Goal: Find specific page/section: Find specific page/section

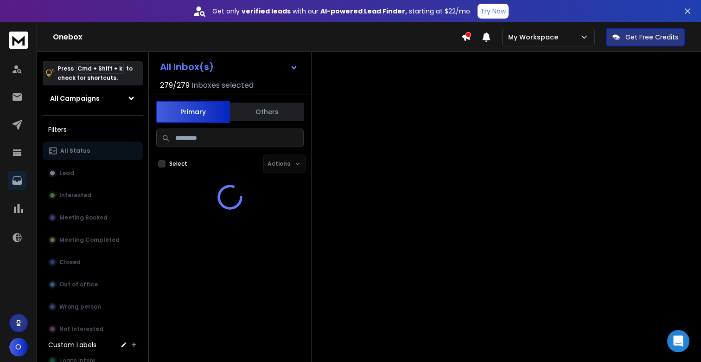
click at [209, 104] on button "Primary" at bounding box center [193, 112] width 74 height 22
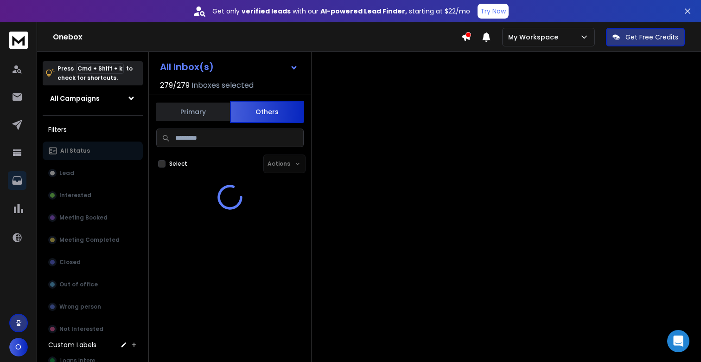
click at [242, 107] on button "Others" at bounding box center [267, 112] width 74 height 22
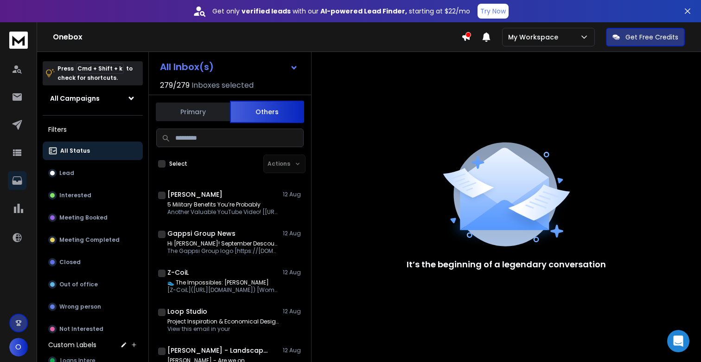
click at [197, 107] on button "Primary" at bounding box center [193, 112] width 74 height 20
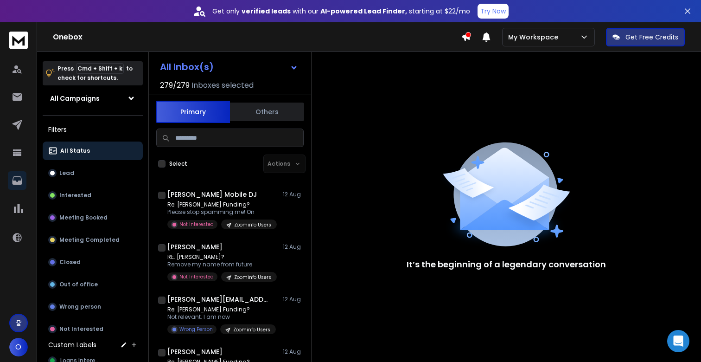
click at [269, 120] on button "Others" at bounding box center [267, 112] width 74 height 20
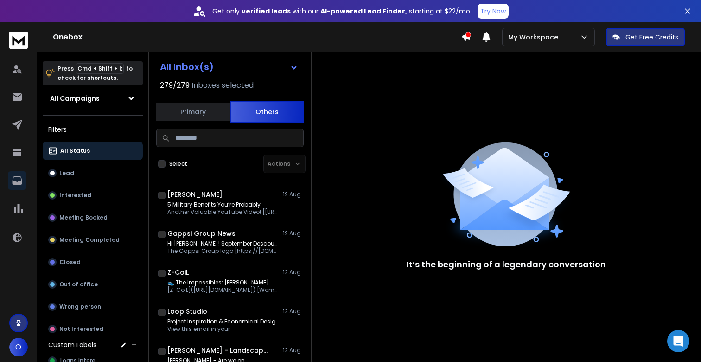
click at [200, 118] on button "Primary" at bounding box center [193, 112] width 74 height 20
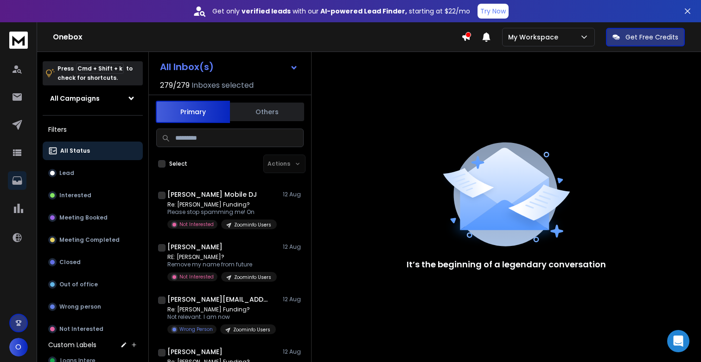
drag, startPoint x: 224, startPoint y: 114, endPoint x: 242, endPoint y: 116, distance: 17.8
click at [224, 114] on button "Primary" at bounding box center [193, 112] width 74 height 22
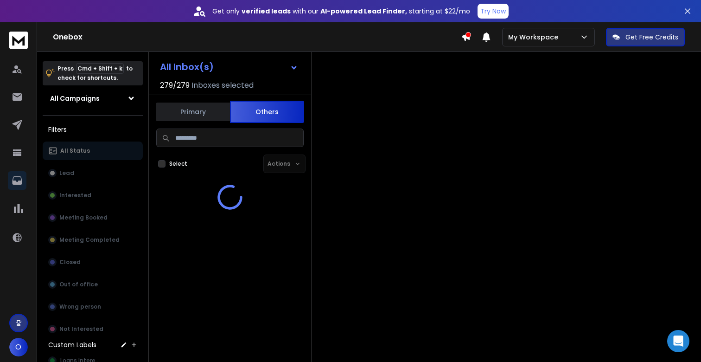
click at [242, 116] on button "Others" at bounding box center [267, 112] width 74 height 22
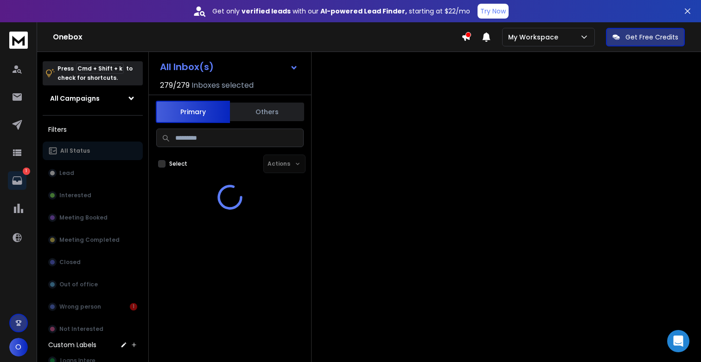
click at [209, 119] on button "Primary" at bounding box center [193, 112] width 74 height 22
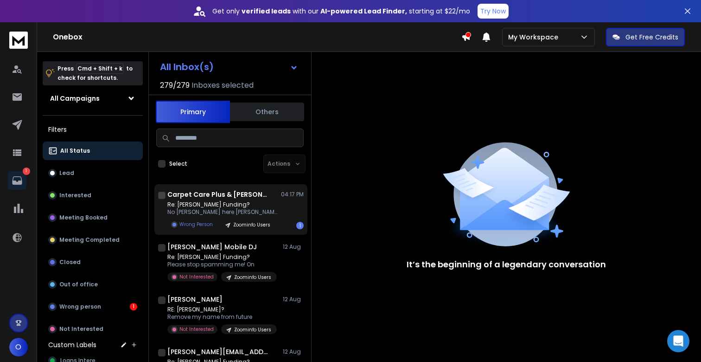
click at [257, 198] on h1 "Carpet Care Plus & [PERSON_NAME]'s Rug Repair" at bounding box center [218, 194] width 102 height 9
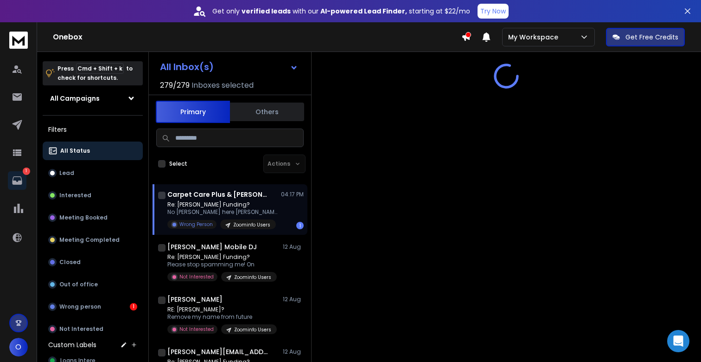
click at [257, 198] on h1 "Carpet Care Plus & [PERSON_NAME]'s Rug Repair" at bounding box center [218, 194] width 102 height 9
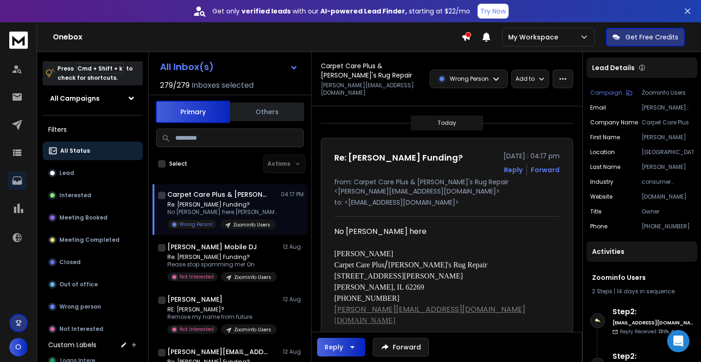
click at [275, 125] on div at bounding box center [230, 136] width 155 height 22
click at [267, 118] on button "Others" at bounding box center [267, 112] width 74 height 20
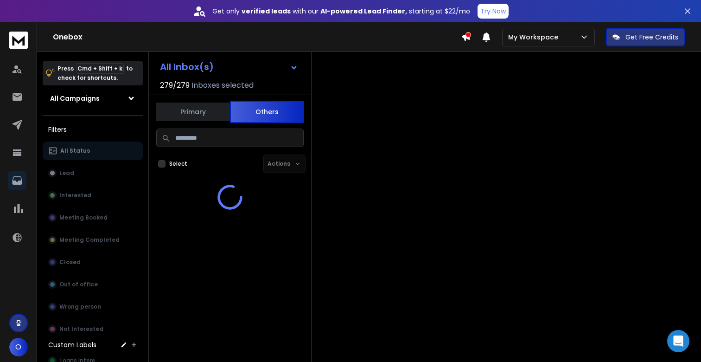
click at [267, 118] on button "Others" at bounding box center [267, 112] width 74 height 22
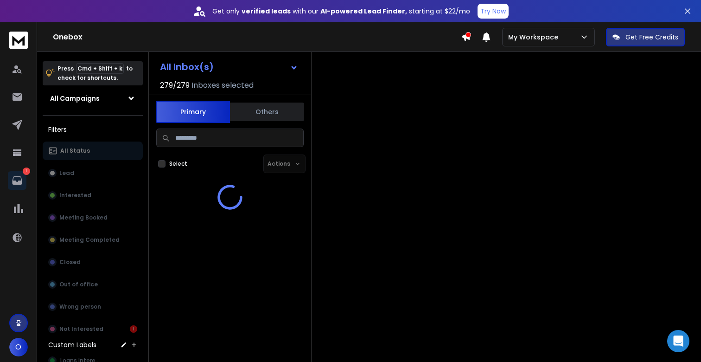
click at [192, 113] on button "Primary" at bounding box center [193, 112] width 74 height 22
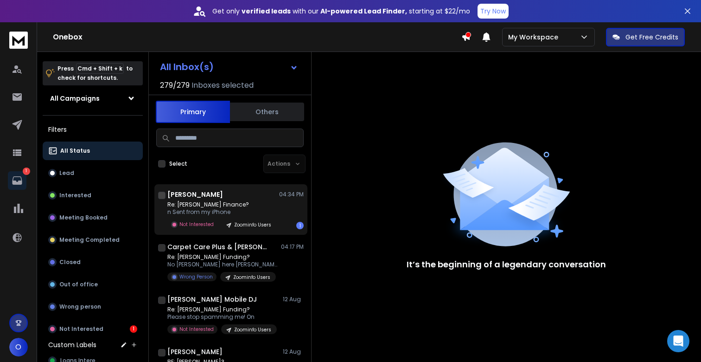
click at [257, 194] on div "[PERSON_NAME] 04:34 PM" at bounding box center [235, 194] width 136 height 9
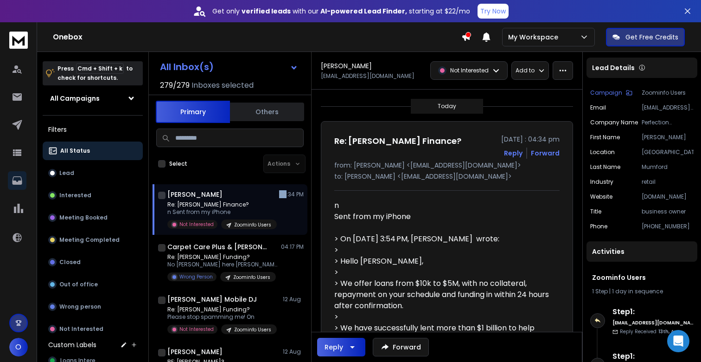
click at [287, 111] on button "Others" at bounding box center [267, 112] width 74 height 20
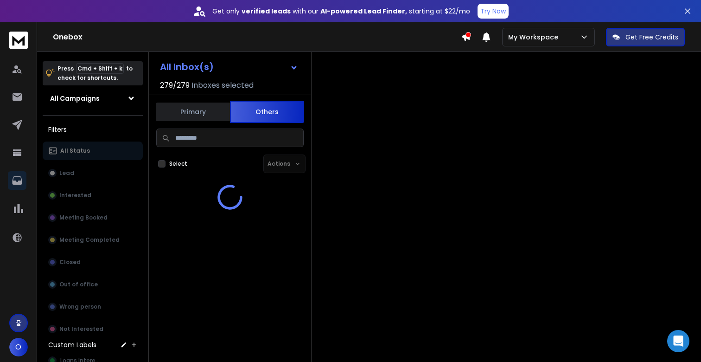
click at [287, 112] on button "Others" at bounding box center [267, 112] width 74 height 22
click at [286, 112] on button "Others" at bounding box center [267, 112] width 74 height 22
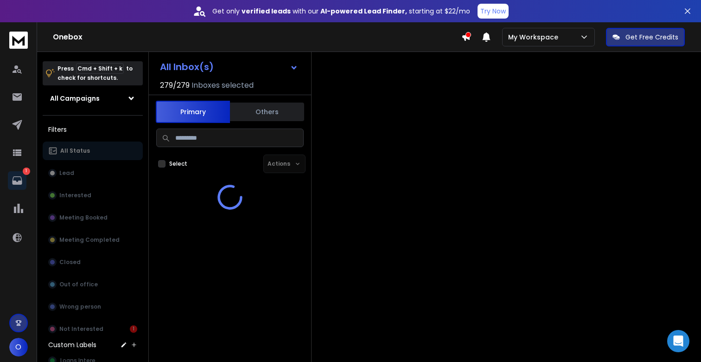
click at [176, 112] on button "Primary" at bounding box center [193, 112] width 74 height 22
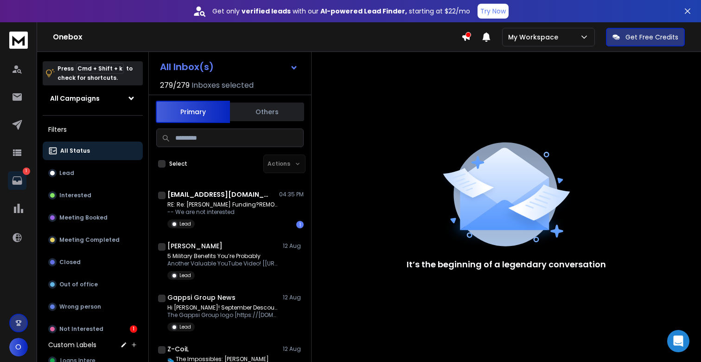
click at [176, 112] on button "Primary" at bounding box center [193, 112] width 74 height 22
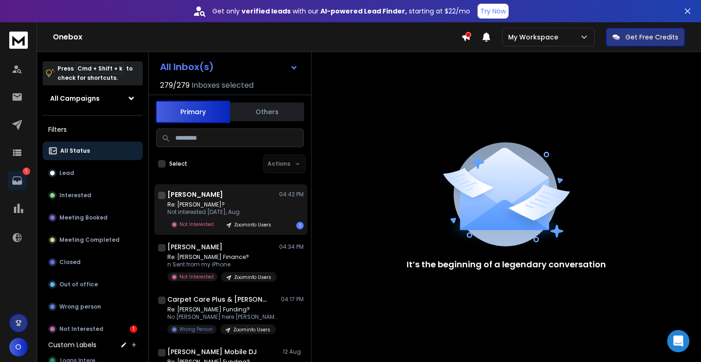
click at [260, 196] on div "[PERSON_NAME] 04:42 PM" at bounding box center [235, 194] width 136 height 9
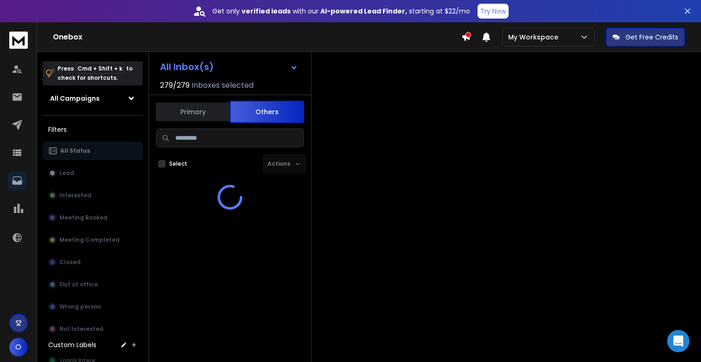
click at [261, 118] on button "Others" at bounding box center [267, 112] width 74 height 22
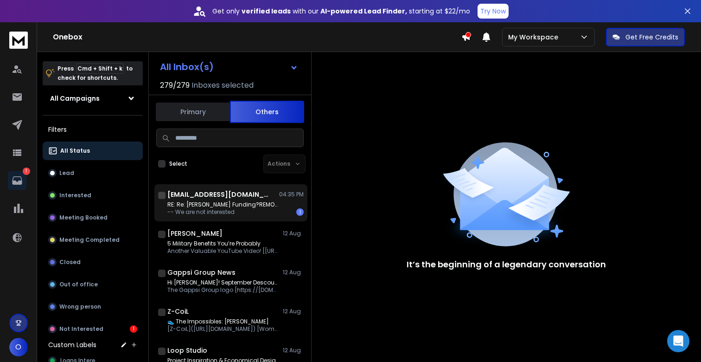
click at [251, 198] on div "[EMAIL_ADDRESS][DOMAIN_NAME] 04:35 PM" at bounding box center [235, 194] width 136 height 9
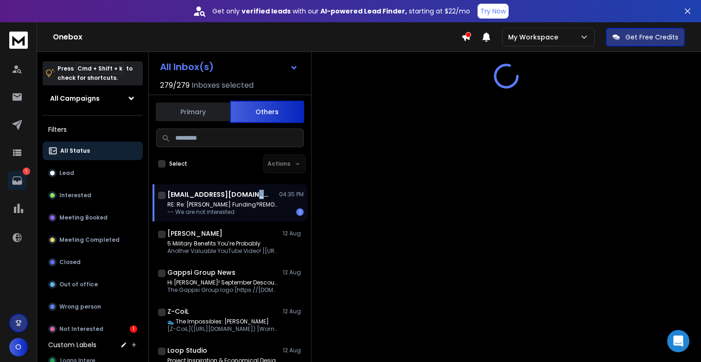
click at [251, 198] on div "[EMAIL_ADDRESS][DOMAIN_NAME] 04:35 PM" at bounding box center [235, 194] width 136 height 9
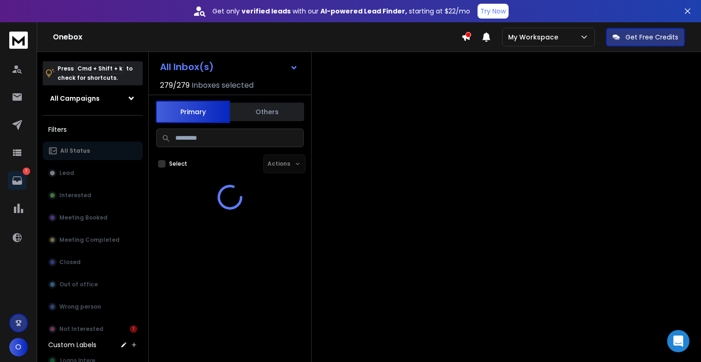
click at [210, 113] on button "Primary" at bounding box center [193, 112] width 74 height 22
click at [210, 112] on button "Primary" at bounding box center [193, 112] width 74 height 22
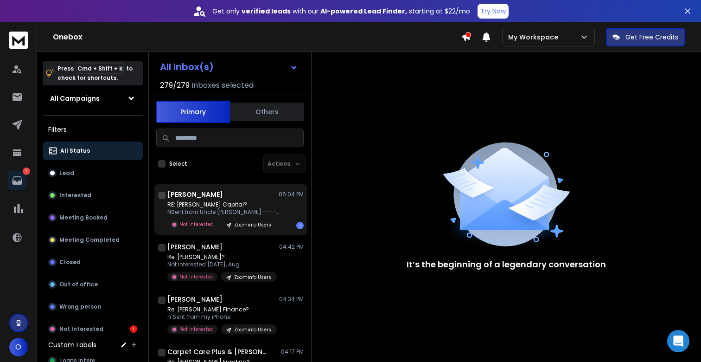
click at [230, 205] on p "RE: [PERSON_NAME] Capital?" at bounding box center [222, 204] width 111 height 7
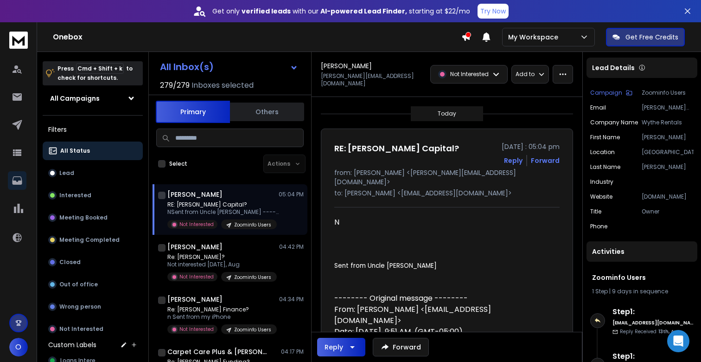
drag, startPoint x: 251, startPoint y: 90, endPoint x: 255, endPoint y: 114, distance: 24.1
click at [251, 90] on h3 "Inboxes selected" at bounding box center [222, 85] width 62 height 11
click at [255, 114] on button "Others" at bounding box center [267, 112] width 74 height 20
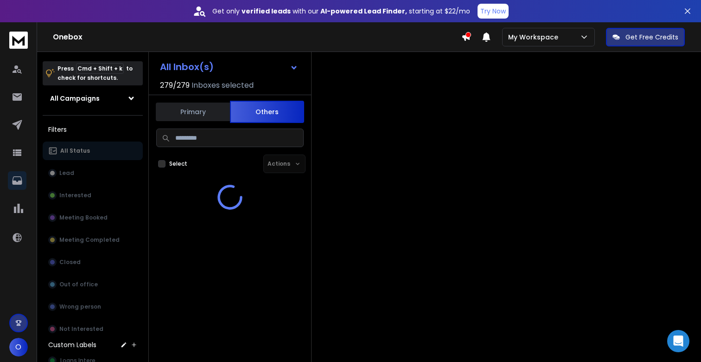
drag, startPoint x: 255, startPoint y: 114, endPoint x: 242, endPoint y: 113, distance: 13.9
click at [255, 114] on button "Others" at bounding box center [267, 112] width 74 height 22
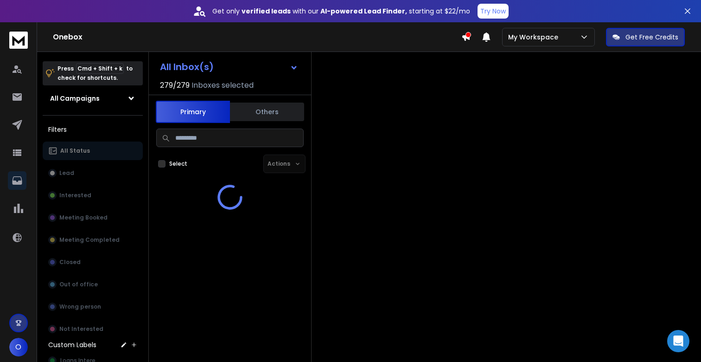
click at [197, 110] on button "Primary" at bounding box center [193, 112] width 74 height 22
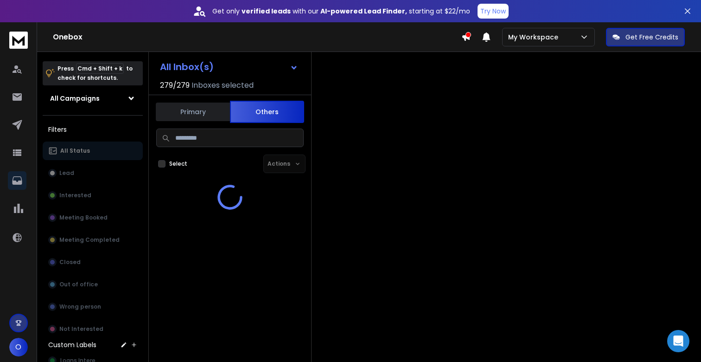
click at [254, 112] on button "Others" at bounding box center [267, 112] width 74 height 22
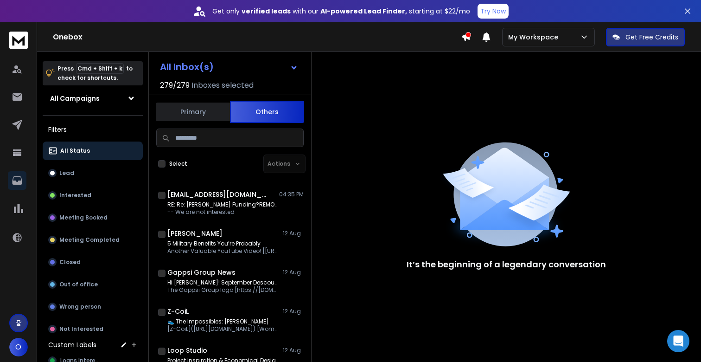
click at [210, 112] on button "Primary" at bounding box center [193, 112] width 74 height 20
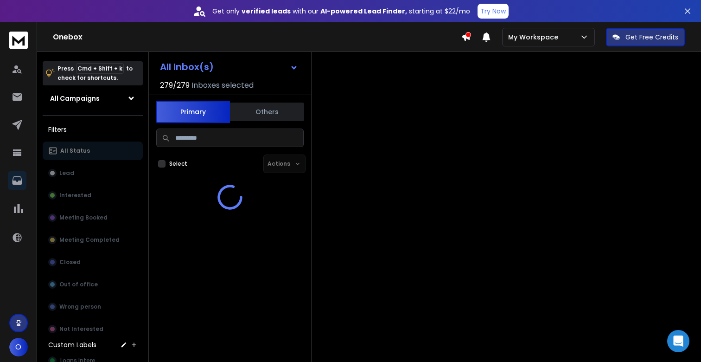
click at [210, 112] on button "Primary" at bounding box center [193, 112] width 74 height 22
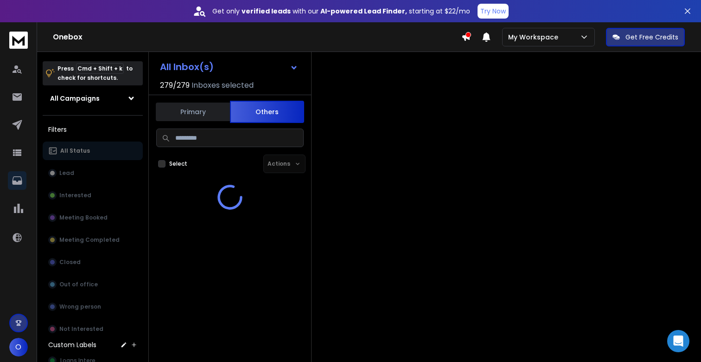
click at [275, 109] on button "Others" at bounding box center [267, 112] width 74 height 22
click at [275, 110] on button "Others" at bounding box center [267, 112] width 74 height 22
drag, startPoint x: 275, startPoint y: 110, endPoint x: 252, endPoint y: 113, distance: 22.9
click at [275, 110] on button "Others" at bounding box center [267, 112] width 74 height 22
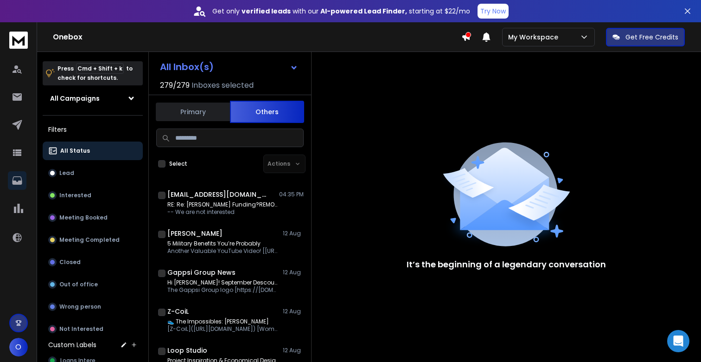
click at [182, 113] on button "Primary" at bounding box center [193, 112] width 74 height 20
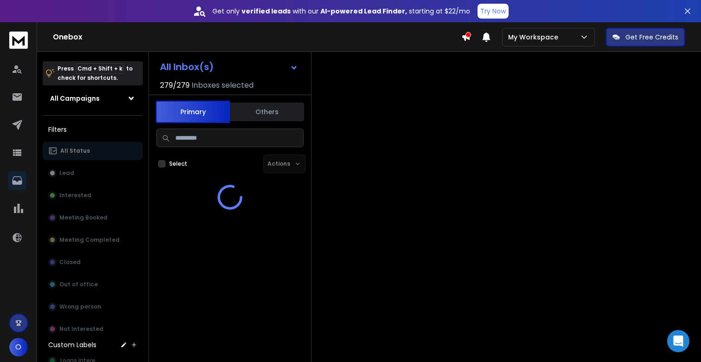
click at [182, 113] on button "Primary" at bounding box center [193, 112] width 74 height 22
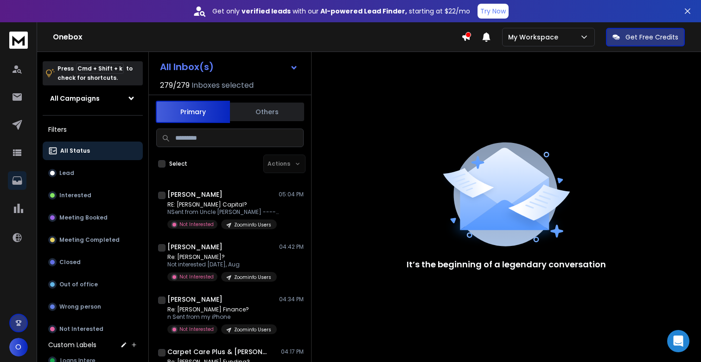
click at [258, 112] on button "Others" at bounding box center [267, 112] width 74 height 20
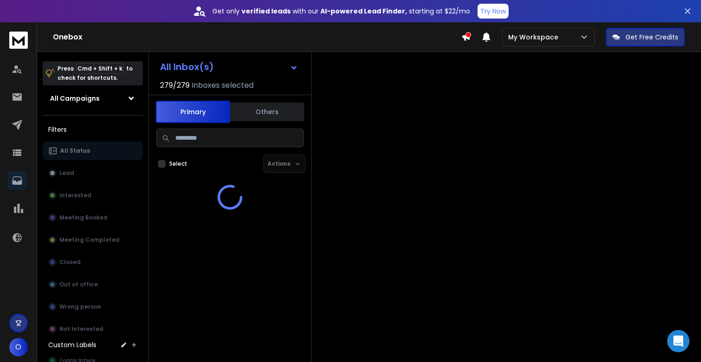
click at [203, 114] on button "Primary" at bounding box center [193, 112] width 74 height 22
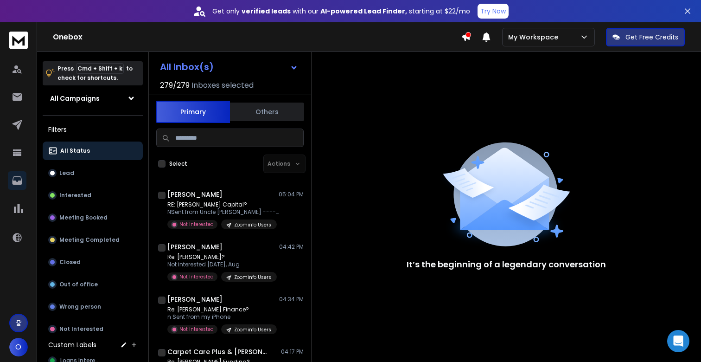
click at [236, 117] on button "Others" at bounding box center [267, 112] width 74 height 20
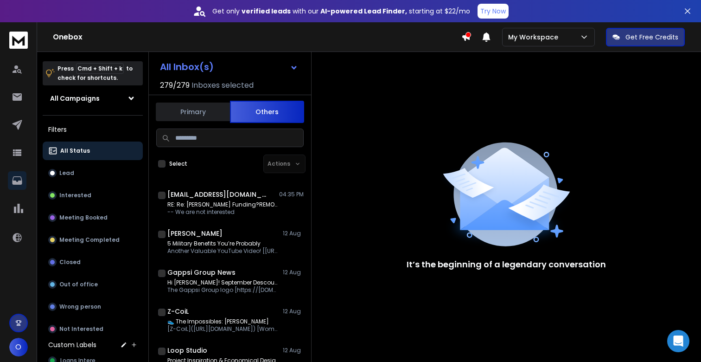
click at [190, 105] on button "Primary" at bounding box center [193, 112] width 74 height 20
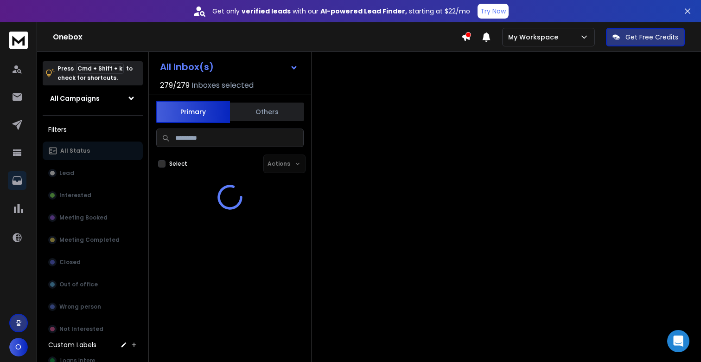
click at [190, 105] on button "Primary" at bounding box center [193, 112] width 74 height 22
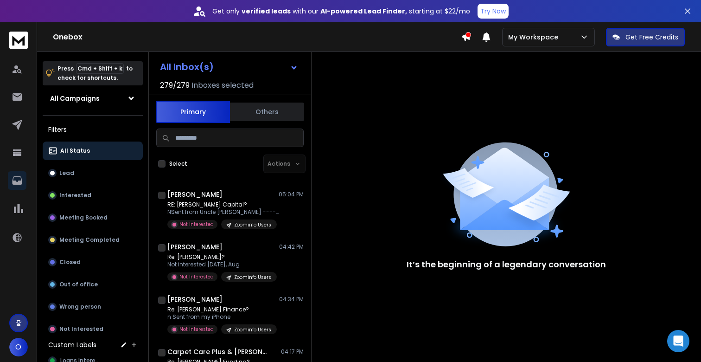
click at [239, 108] on button "Others" at bounding box center [267, 112] width 74 height 20
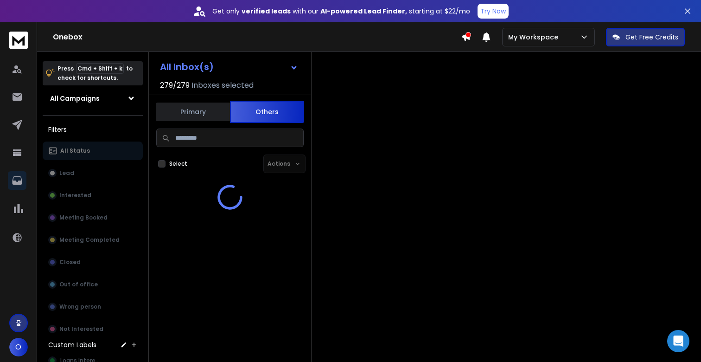
click at [239, 108] on button "Others" at bounding box center [267, 112] width 74 height 22
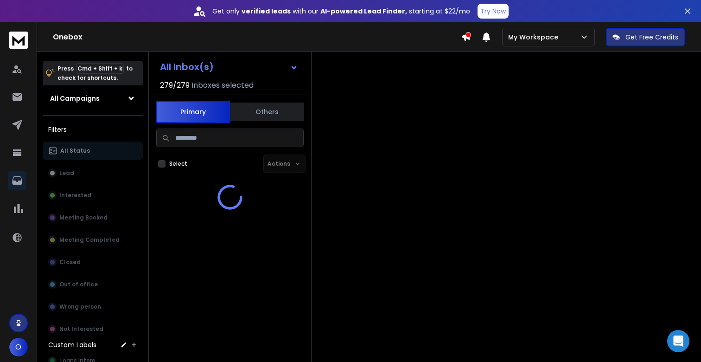
click at [213, 108] on button "Primary" at bounding box center [193, 112] width 74 height 22
